Goal: Task Accomplishment & Management: Manage account settings

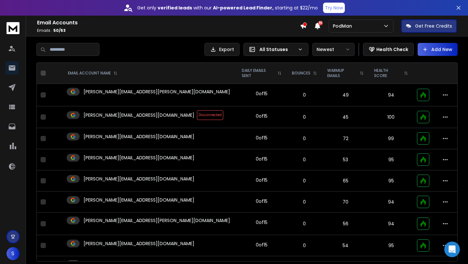
click at [131, 114] on p "[PERSON_NAME][EMAIL_ADDRESS][DOMAIN_NAME]" at bounding box center [139, 115] width 111 height 7
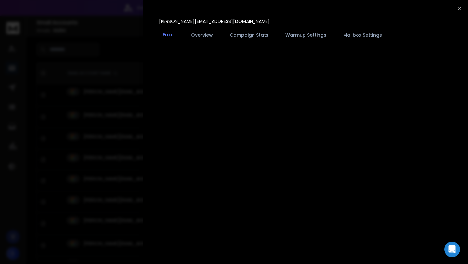
click at [131, 114] on div at bounding box center [234, 132] width 468 height 264
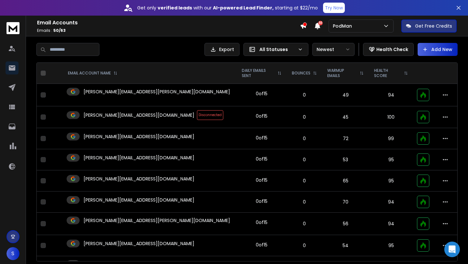
click at [145, 107] on td "[PERSON_NAME][EMAIL_ADDRESS][DOMAIN_NAME] Disconnected" at bounding box center [150, 117] width 174 height 22
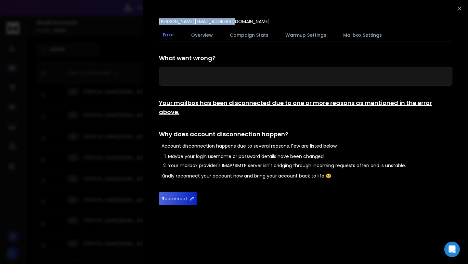
drag, startPoint x: 238, startPoint y: 23, endPoint x: 159, endPoint y: 22, distance: 78.3
click at [159, 22] on div "[PERSON_NAME][EMAIL_ADDRESS][DOMAIN_NAME]" at bounding box center [306, 21] width 294 height 7
copy p "[PERSON_NAME][EMAIL_ADDRESS][DOMAIN_NAME]"
click at [181, 192] on button "Reconnect" at bounding box center [178, 198] width 38 height 13
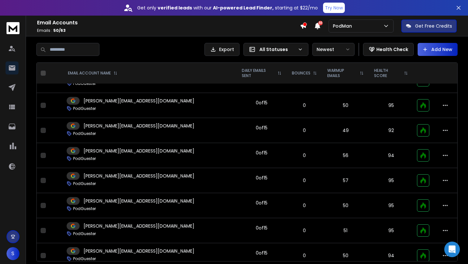
scroll to position [973, 0]
